Goal: Task Accomplishment & Management: Manage account settings

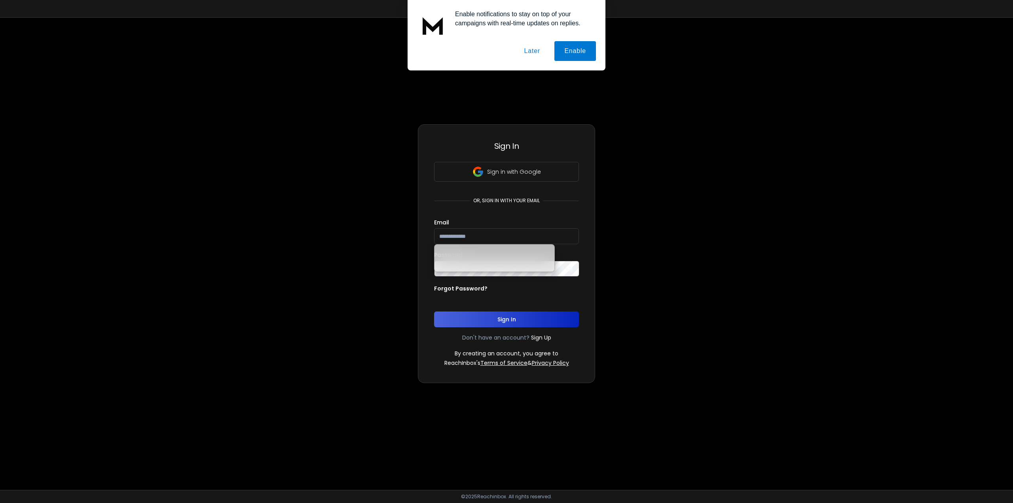
type input "**********"
click at [646, 265] on div "**********" at bounding box center [506, 254] width 1013 height 440
click at [514, 324] on button "Sign In" at bounding box center [506, 319] width 145 height 16
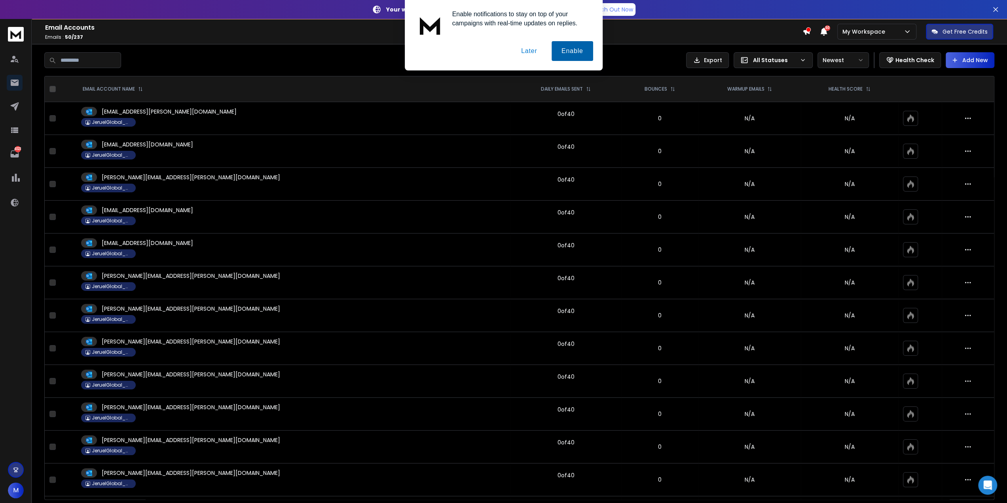
click at [571, 47] on button "Enable" at bounding box center [573, 51] width 42 height 20
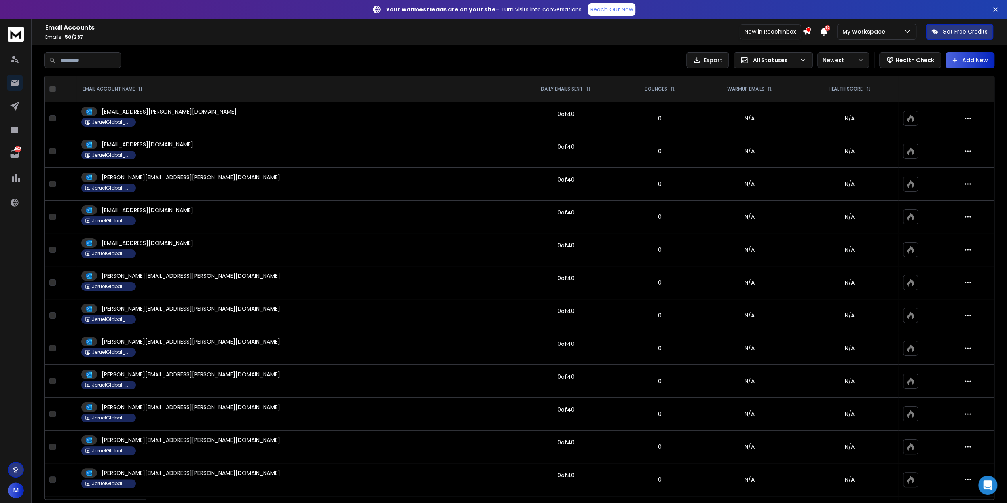
click at [802, 30] on h1 "Email Accounts" at bounding box center [423, 27] width 757 height 9
click at [807, 32] on icon at bounding box center [806, 31] width 6 height 6
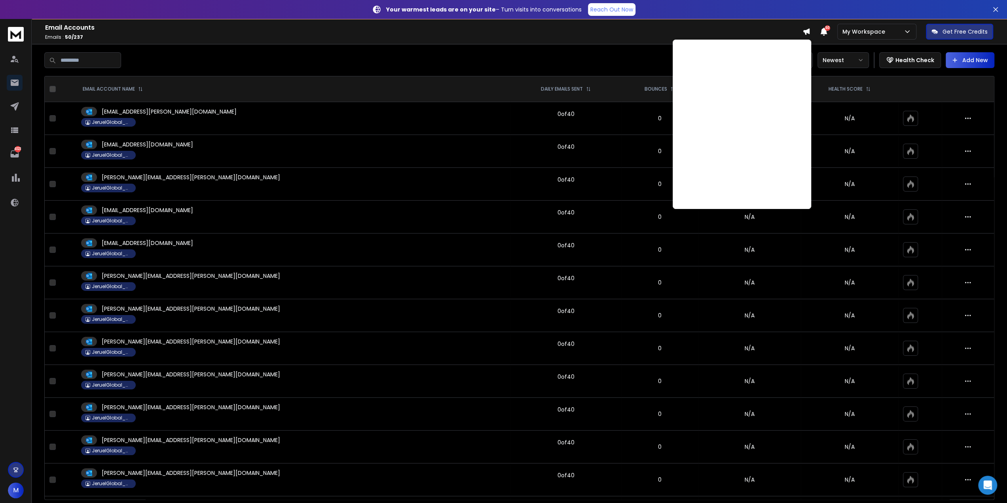
scroll to position [5, 0]
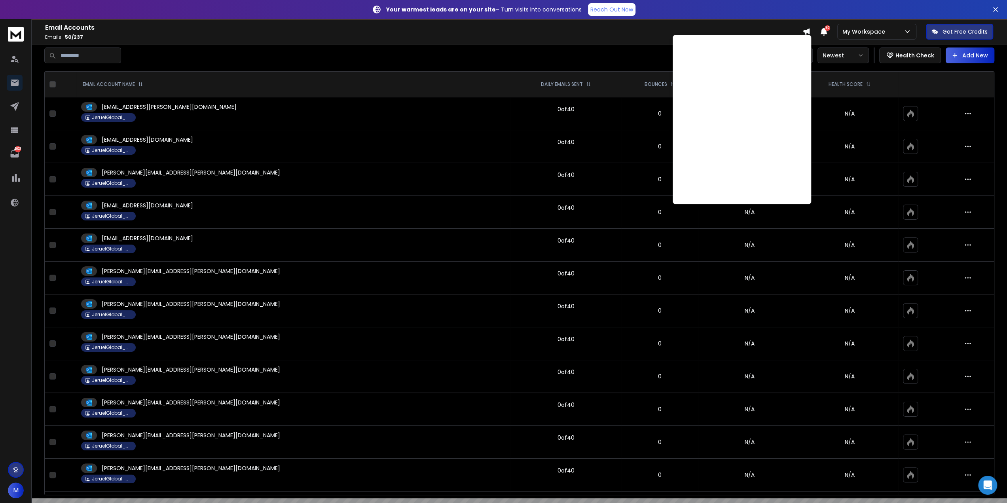
click at [731, 27] on h1 "Email Accounts" at bounding box center [423, 27] width 757 height 9
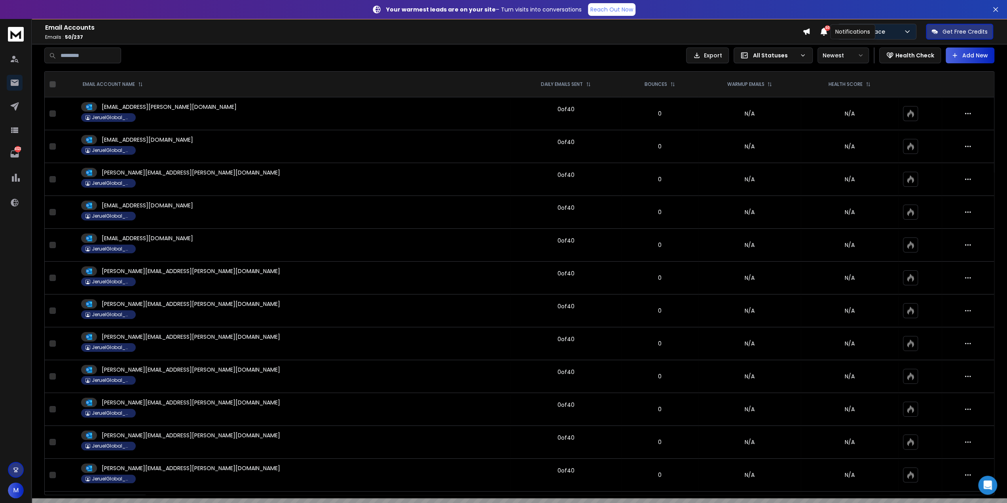
click at [874, 35] on div "Notifications" at bounding box center [852, 31] width 45 height 15
click at [904, 30] on icon "button" at bounding box center [907, 32] width 8 height 8
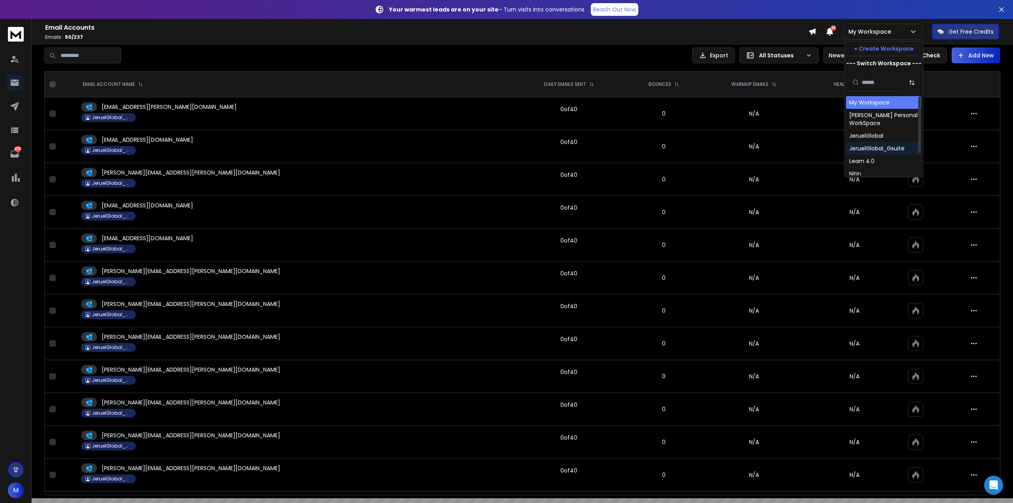
click at [875, 147] on div "JeruelGlobal_Gsuite" at bounding box center [876, 148] width 55 height 8
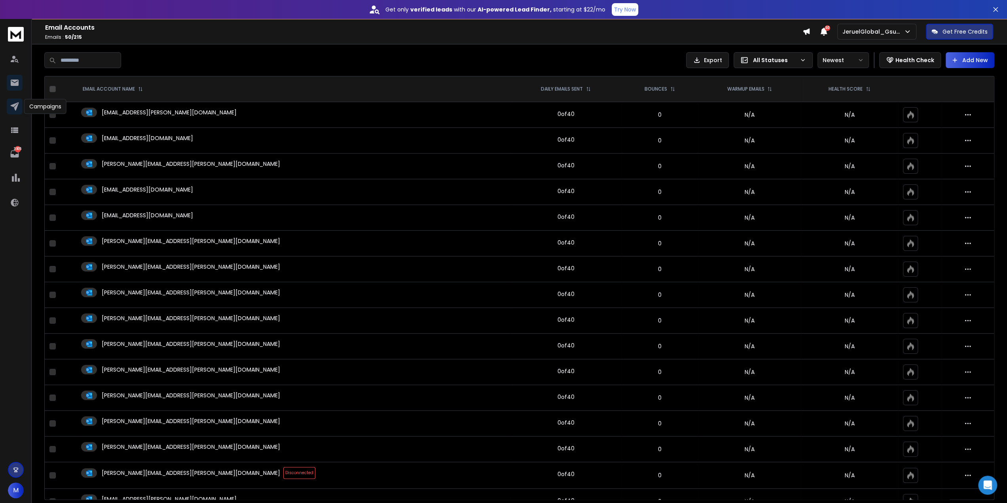
click at [12, 110] on icon at bounding box center [14, 106] width 9 height 9
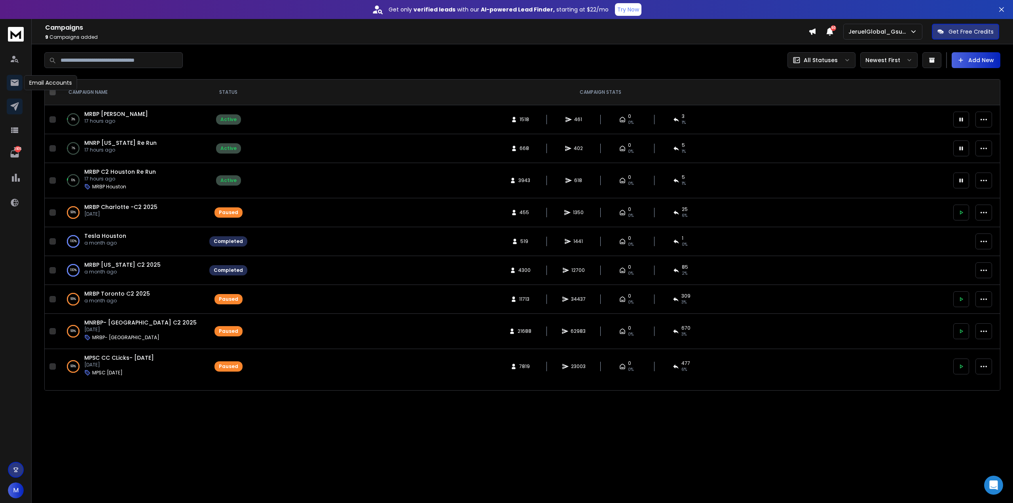
click at [14, 86] on icon at bounding box center [14, 82] width 9 height 9
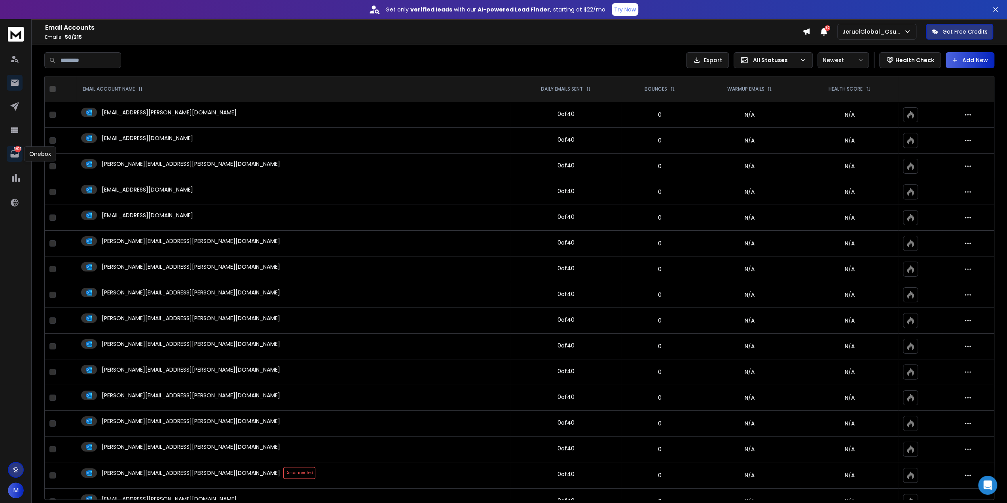
click at [20, 155] on link "3905" at bounding box center [15, 154] width 16 height 16
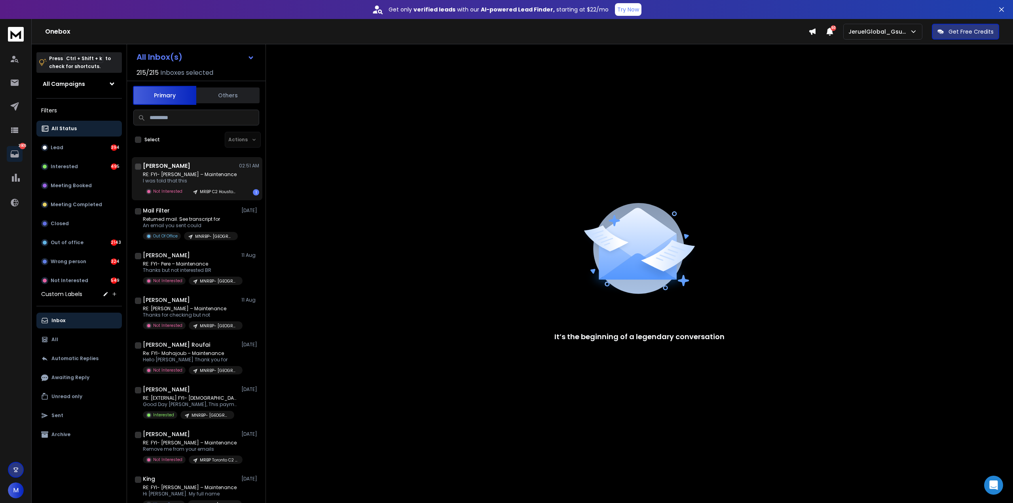
click at [184, 172] on p "RE: FYI- [PERSON_NAME] – Maintenance" at bounding box center [190, 174] width 95 height 6
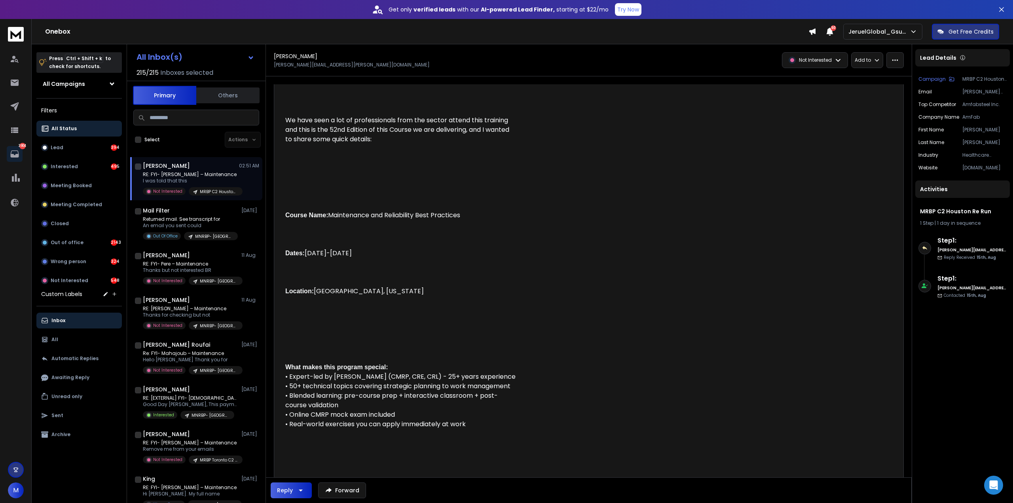
scroll to position [593, 0]
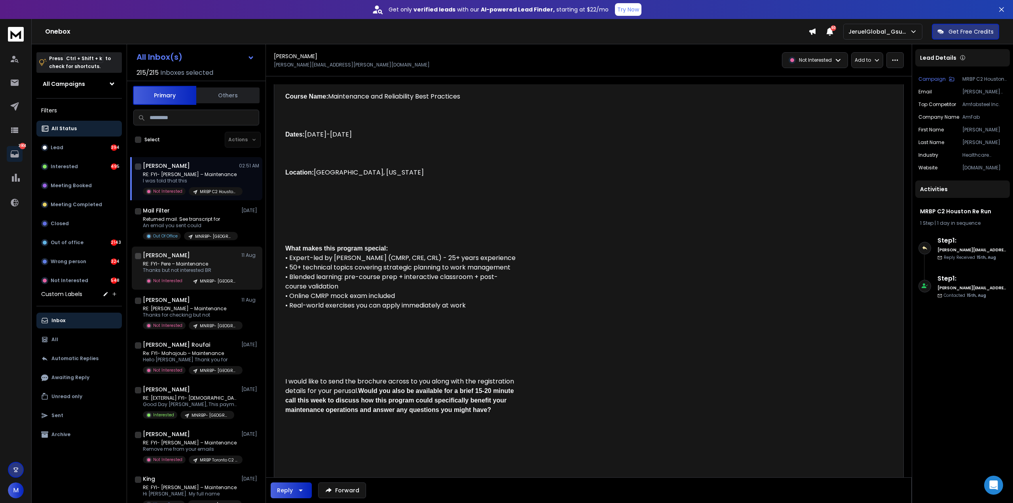
click at [194, 275] on div "RE: FYI- Pere – Maintenance Thanks but not interested BR Not Interested MNRBP- …" at bounding box center [193, 273] width 100 height 24
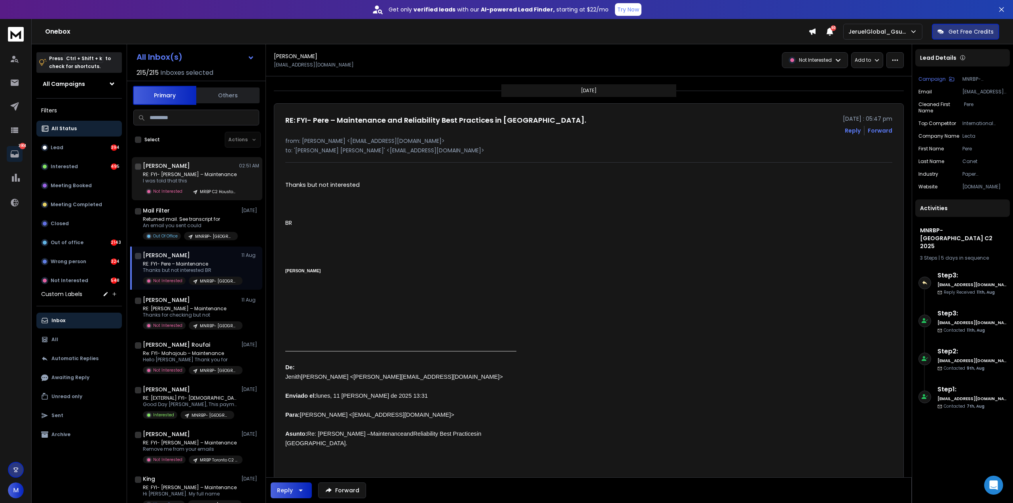
click at [168, 173] on p "RE: FYI- [PERSON_NAME] – Maintenance" at bounding box center [190, 174] width 95 height 6
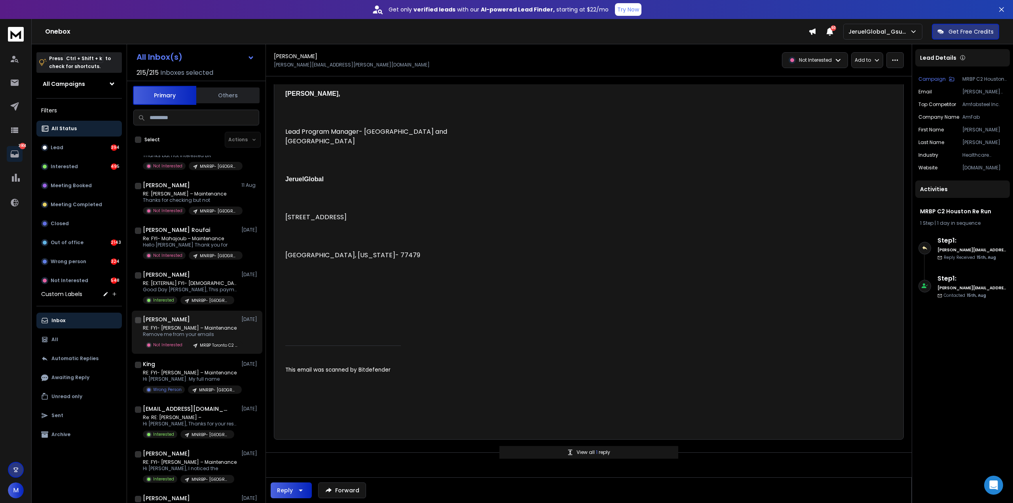
scroll to position [119, 0]
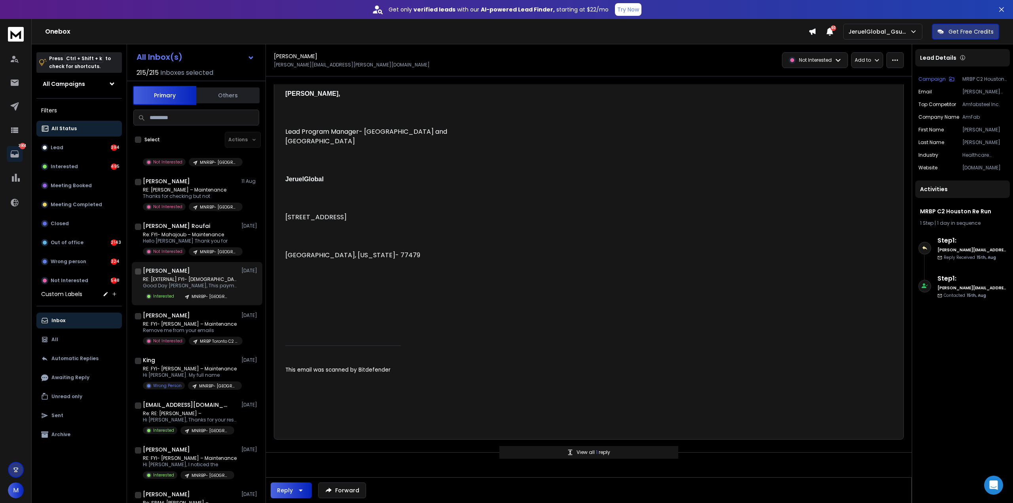
click at [163, 284] on p "Good Day [PERSON_NAME], This payment" at bounding box center [190, 285] width 95 height 6
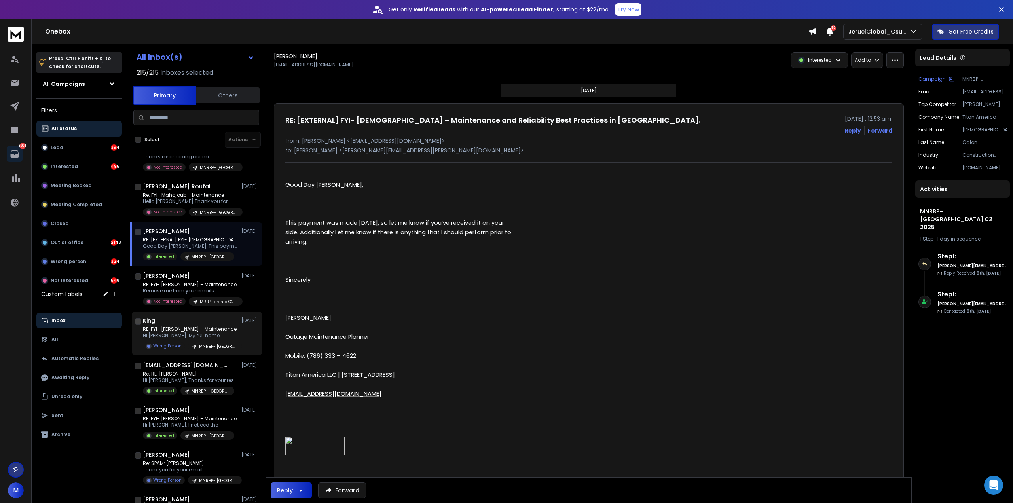
scroll to position [0, 0]
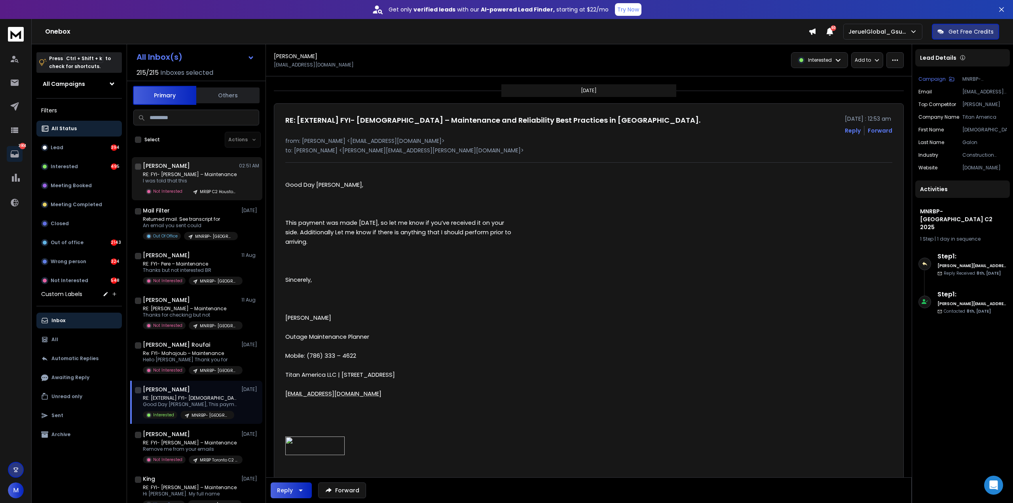
click at [175, 166] on h1 "[PERSON_NAME]" at bounding box center [166, 166] width 47 height 8
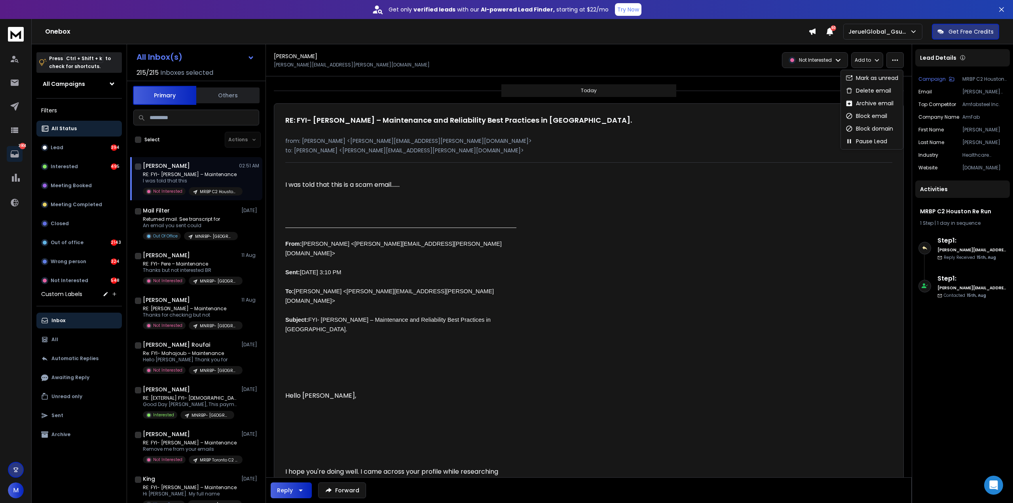
click at [892, 59] on icon "button" at bounding box center [894, 60] width 7 height 7
click at [867, 80] on div "Mark as unread" at bounding box center [872, 78] width 53 height 8
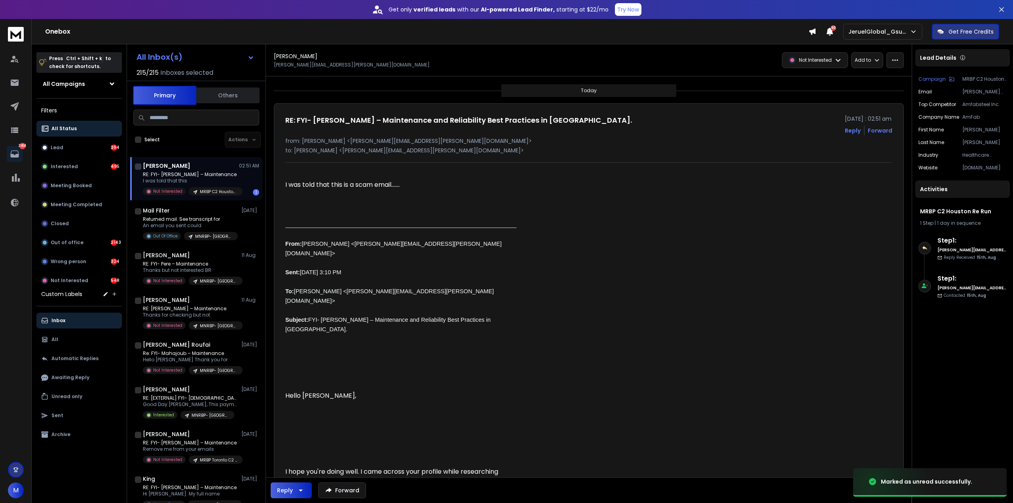
click at [501, 237] on div "From: [PERSON_NAME] <[PERSON_NAME][EMAIL_ADDRESS][PERSON_NAME][DOMAIN_NAME]> Se…" at bounding box center [400, 285] width 231 height 116
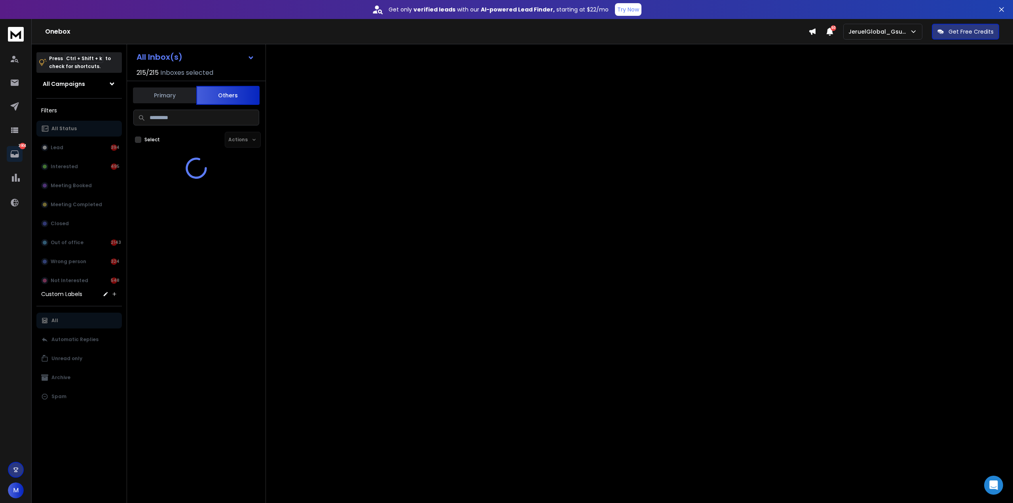
click at [239, 94] on button "Others" at bounding box center [227, 95] width 63 height 19
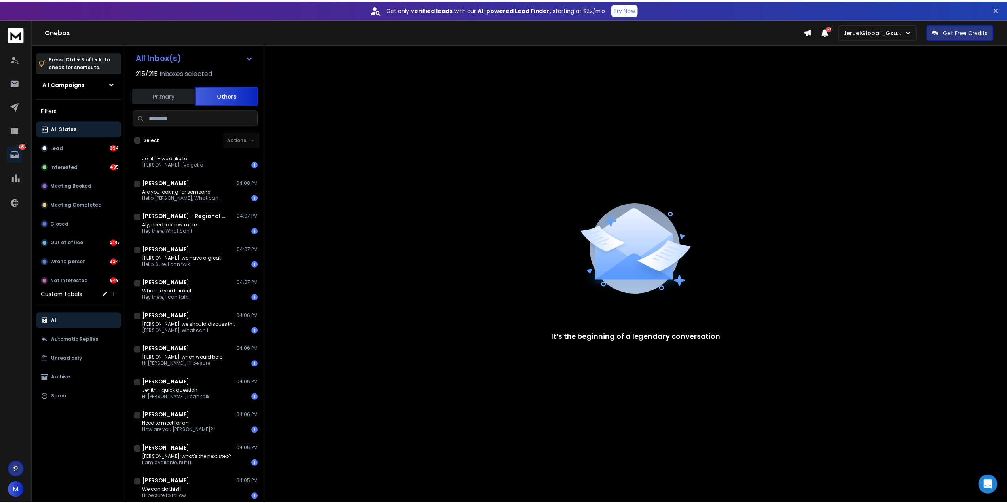
scroll to position [396, 0]
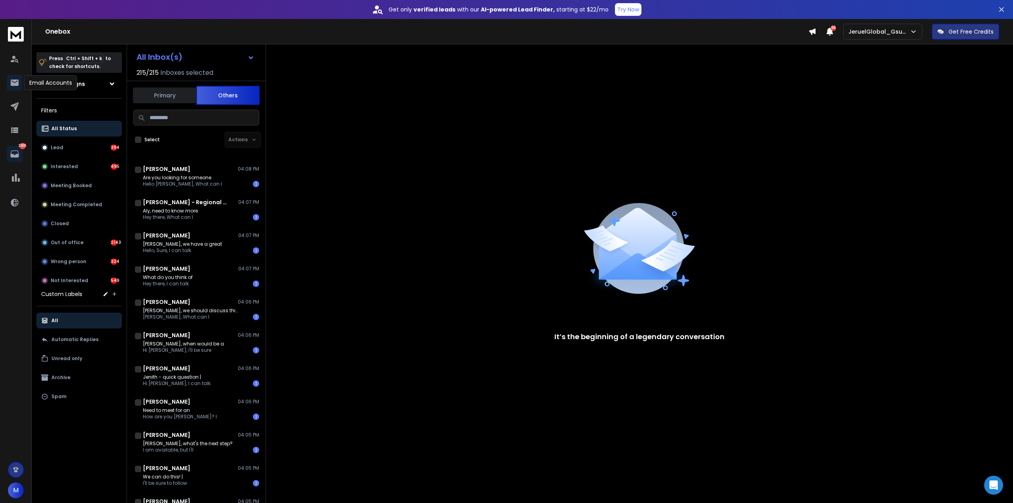
click at [9, 80] on link at bounding box center [15, 83] width 16 height 16
